Goal: Navigation & Orientation: Find specific page/section

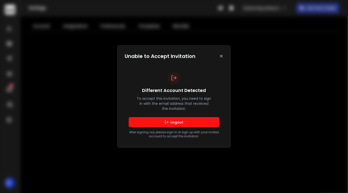
click at [222, 55] on icon at bounding box center [221, 56] width 4 height 4
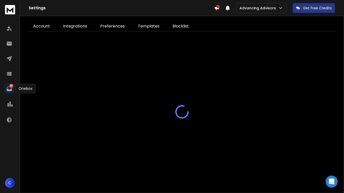
click at [10, 88] on icon at bounding box center [9, 89] width 6 height 6
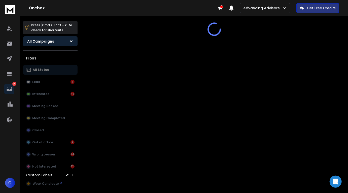
click at [51, 43] on h1 "All Campaigns" at bounding box center [40, 41] width 27 height 5
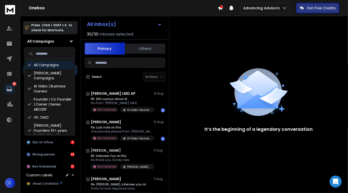
click at [50, 64] on div "All Campaigns" at bounding box center [50, 65] width 48 height 8
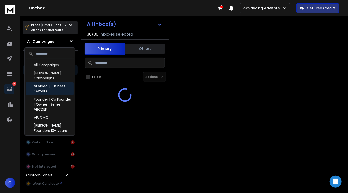
click at [50, 82] on div "AI Video | Business Owners" at bounding box center [50, 88] width 48 height 13
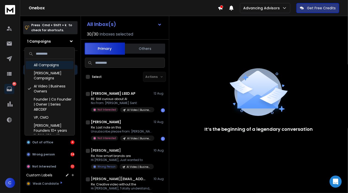
click at [41, 66] on div "All Campaigns" at bounding box center [50, 65] width 48 height 8
click at [41, 65] on div "All Campaigns" at bounding box center [50, 65] width 48 height 8
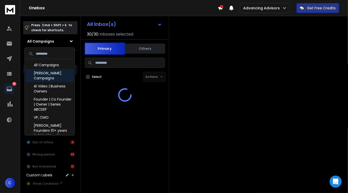
click at [44, 74] on div "[PERSON_NAME] Campaigns" at bounding box center [50, 75] width 48 height 13
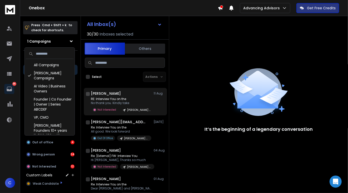
click at [116, 101] on p "No thank you. Kindly take" at bounding box center [121, 103] width 60 height 4
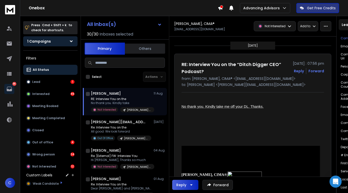
click at [47, 43] on h1 "1 Campaigns" at bounding box center [39, 41] width 24 height 5
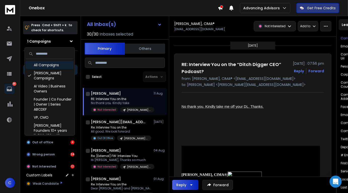
click at [47, 66] on div "All Campaigns" at bounding box center [50, 65] width 48 height 8
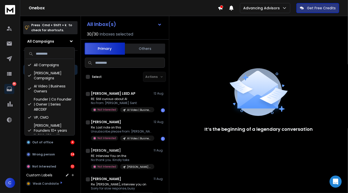
click at [179, 5] on div "Onebox Advancing Advisors Get Free Credits" at bounding box center [174, 8] width 348 height 16
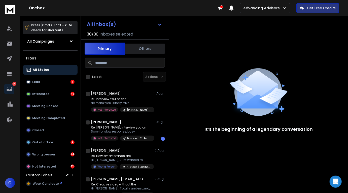
scroll to position [58, 0]
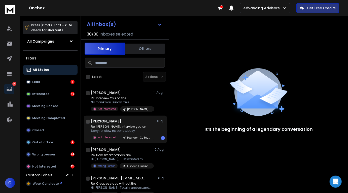
click at [119, 125] on p "Re: [PERSON_NAME], interview you on" at bounding box center [121, 126] width 60 height 4
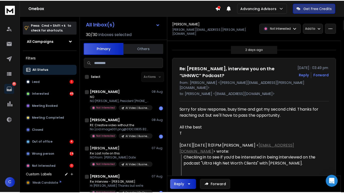
scroll to position [206, 0]
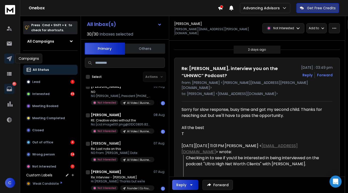
click at [9, 58] on icon at bounding box center [9, 58] width 5 height 5
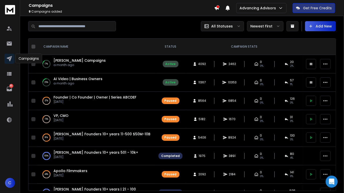
click at [75, 79] on span "AI Video | Business Owners" at bounding box center [78, 78] width 49 height 5
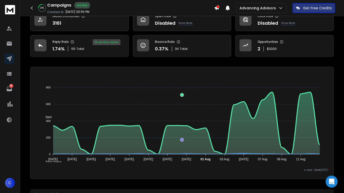
scroll to position [74, 0]
